Goal: Navigation & Orientation: Find specific page/section

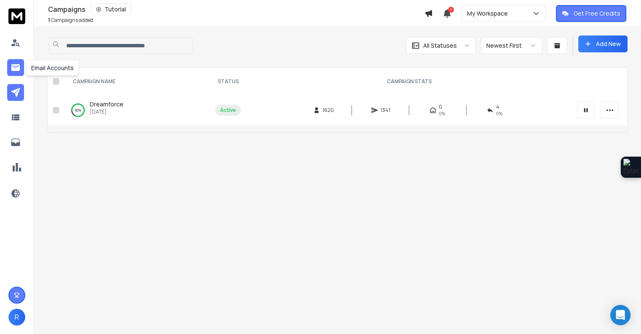
click at [13, 68] on icon at bounding box center [15, 67] width 8 height 7
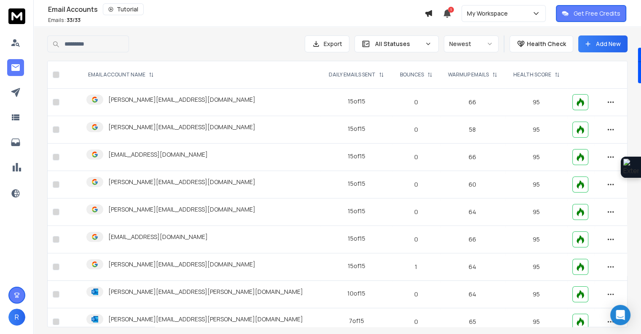
click at [227, 38] on div at bounding box center [173, 43] width 253 height 17
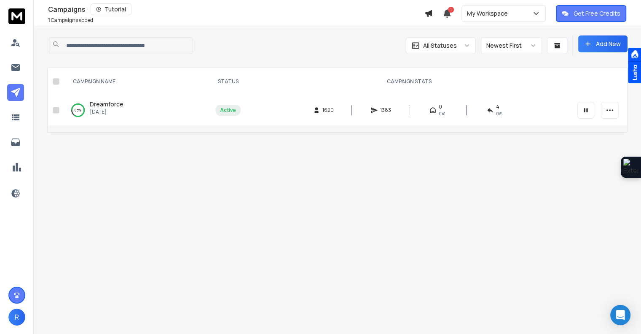
click at [274, 35] on div at bounding box center [192, 45] width 291 height 20
click at [13, 68] on icon at bounding box center [15, 67] width 8 height 7
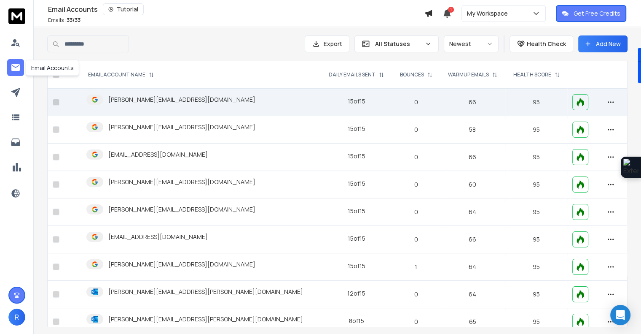
click at [254, 111] on td "[PERSON_NAME][EMAIL_ADDRESS][DOMAIN_NAME]" at bounding box center [201, 102] width 240 height 27
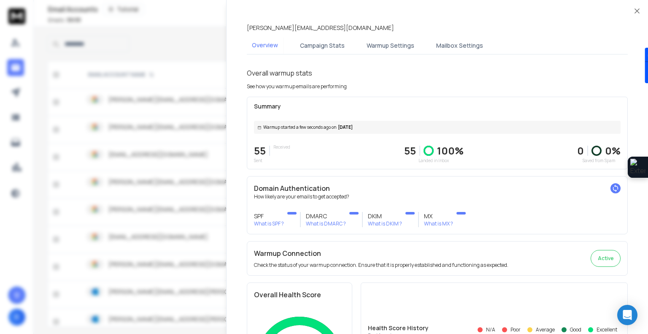
click at [414, 72] on div "Overall warmup stats See how you warmup emails are performing" at bounding box center [437, 79] width 381 height 22
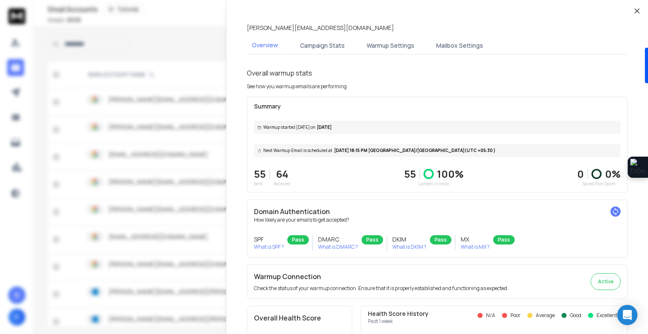
click at [636, 11] on icon "button" at bounding box center [637, 11] width 8 height 8
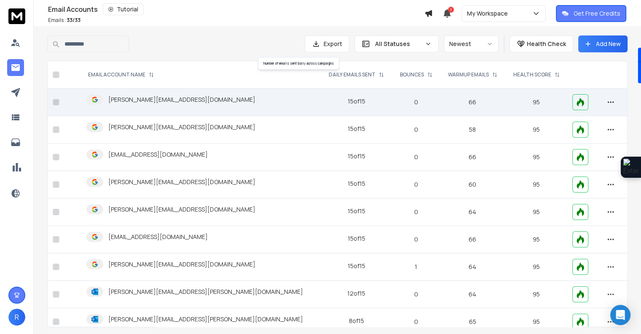
click at [321, 106] on td "15 of 15" at bounding box center [357, 100] width 72 height 22
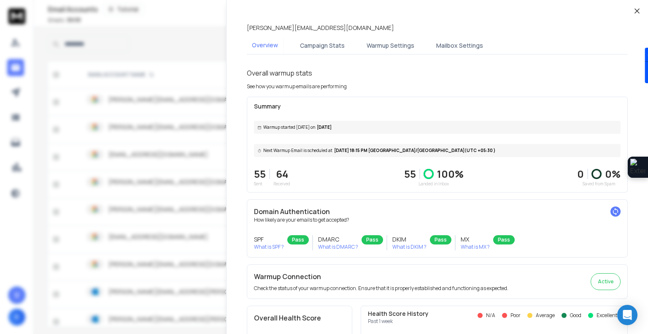
click at [635, 12] on icon "button" at bounding box center [637, 11] width 4 height 4
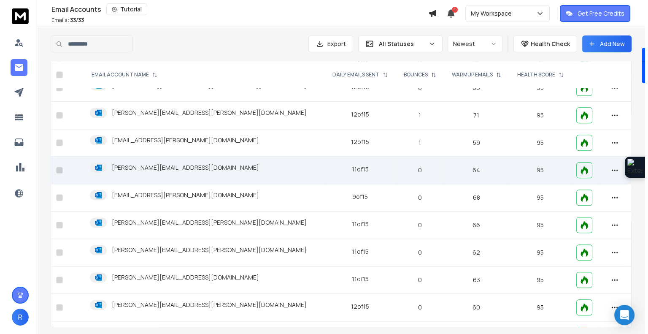
scroll to position [590, 0]
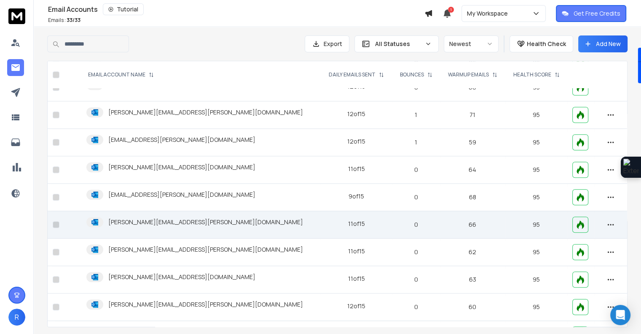
click at [197, 221] on div "[PERSON_NAME][EMAIL_ADDRESS][PERSON_NAME][DOMAIN_NAME]" at bounding box center [200, 222] width 229 height 10
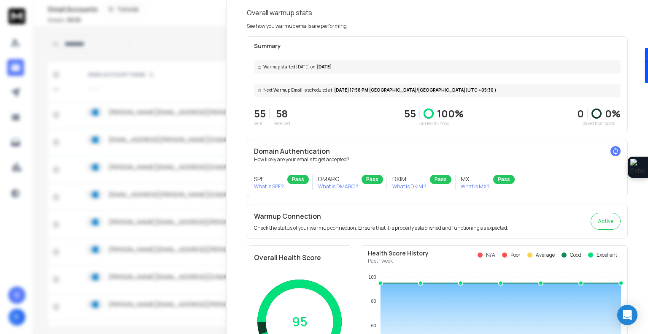
scroll to position [0, 0]
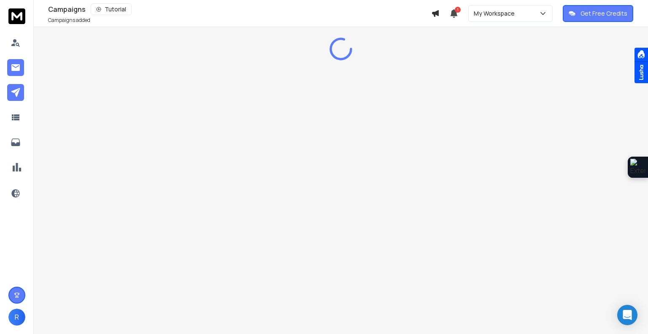
click at [20, 66] on link at bounding box center [15, 67] width 17 height 17
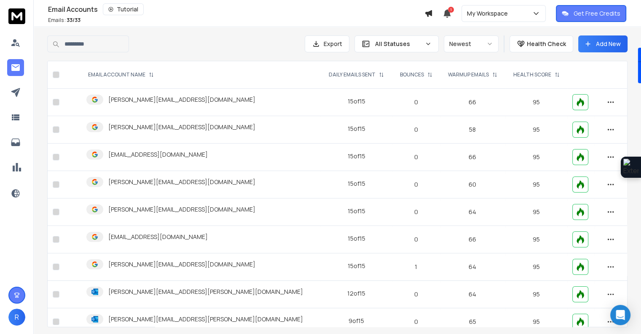
click at [240, 42] on div at bounding box center [173, 43] width 253 height 17
click at [12, 91] on icon at bounding box center [15, 92] width 9 height 9
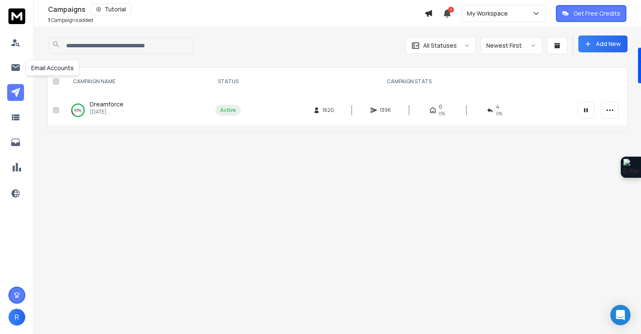
click at [210, 46] on div at bounding box center [192, 45] width 291 height 20
